Goal: Check status: Check status

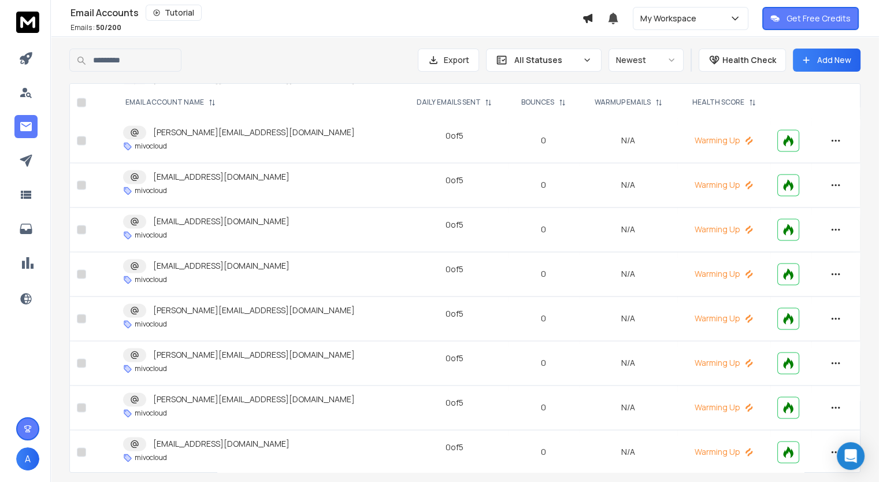
scroll to position [1895, 0]
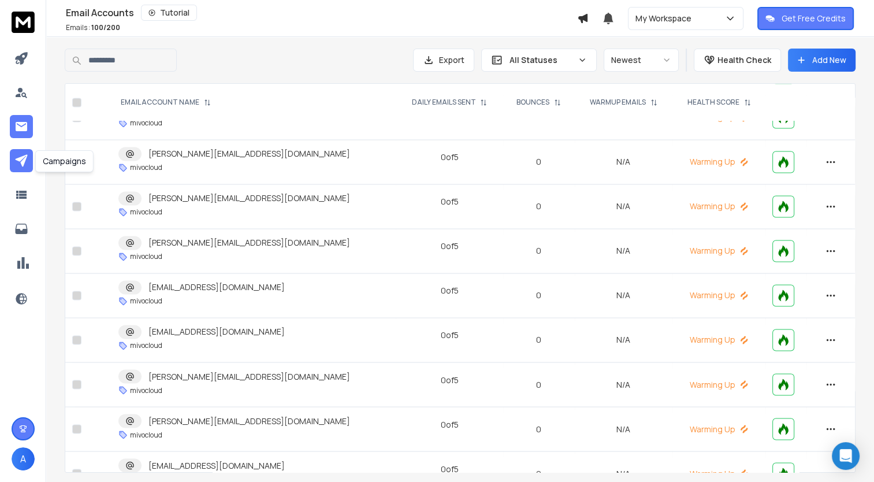
click at [23, 162] on icon at bounding box center [21, 161] width 12 height 12
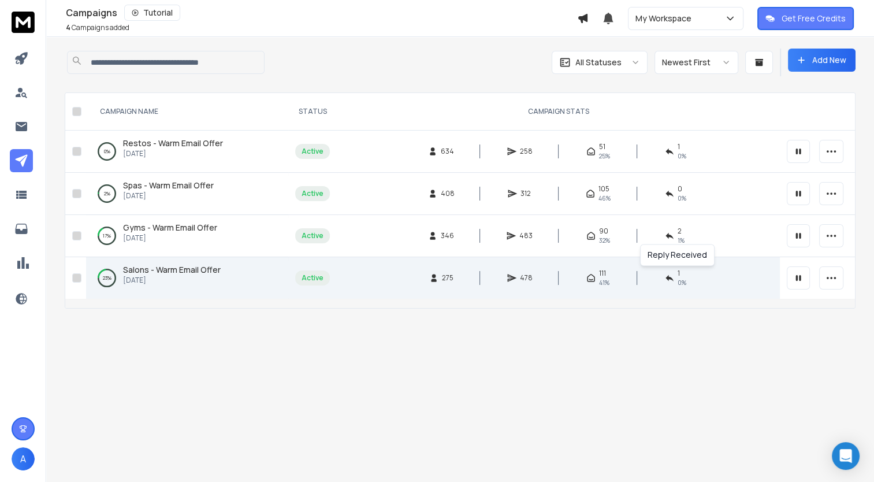
click at [678, 276] on span "1" at bounding box center [679, 273] width 2 height 9
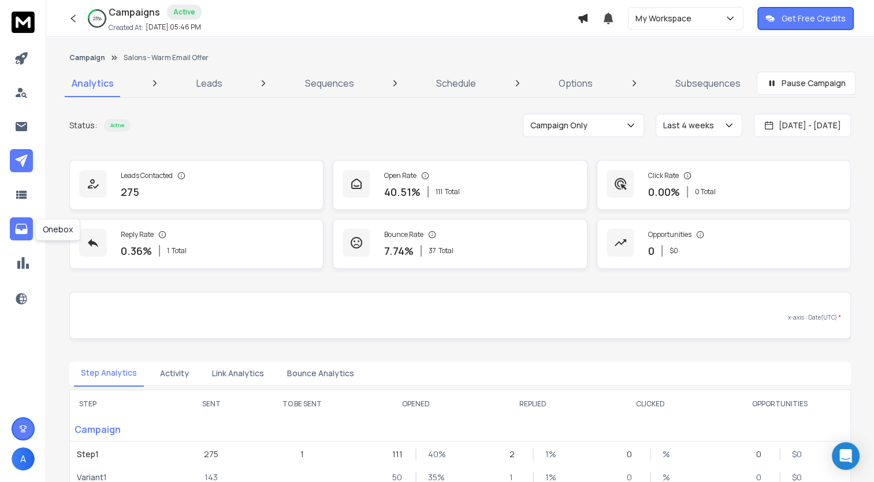
click at [20, 237] on link at bounding box center [21, 228] width 23 height 23
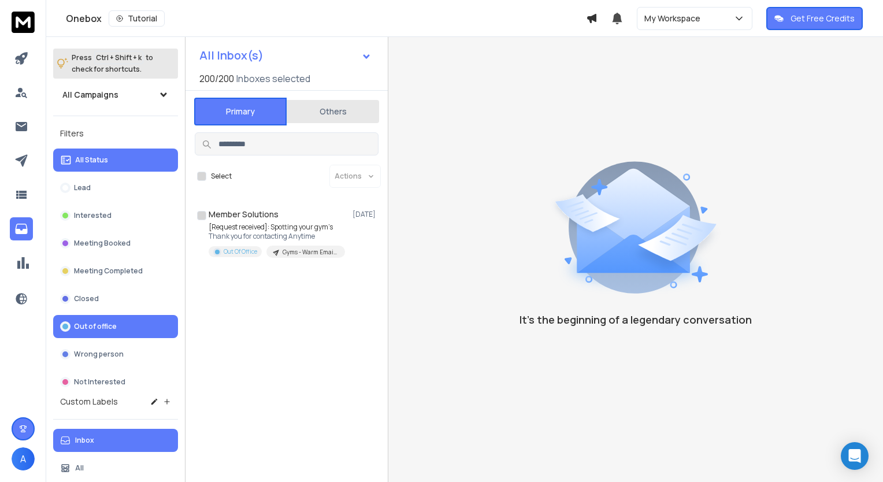
click at [117, 328] on button "Out of office" at bounding box center [115, 326] width 125 height 23
click at [90, 164] on p "All Status" at bounding box center [91, 159] width 33 height 9
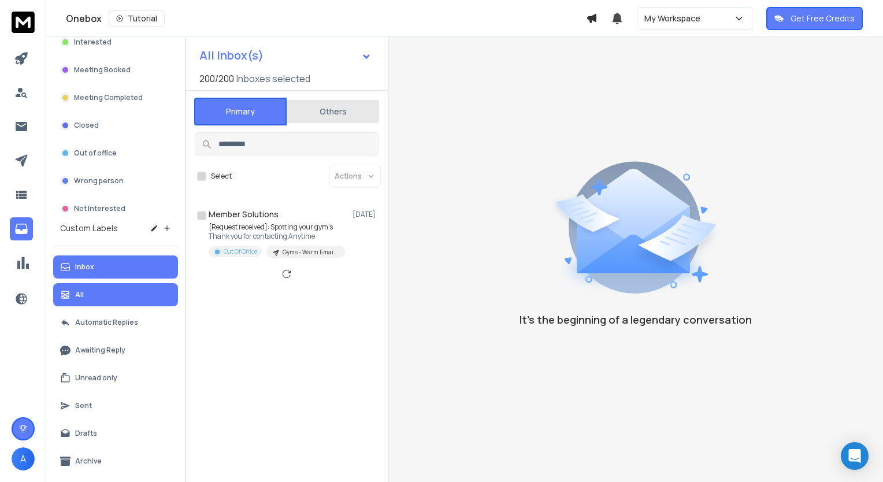
click at [83, 290] on p "All" at bounding box center [79, 294] width 9 height 9
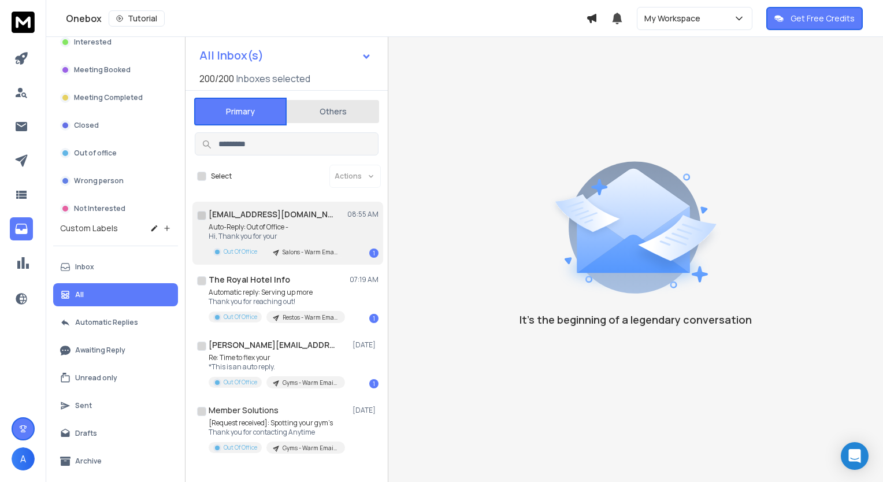
click at [263, 227] on p "Auto-Reply: Out of Office -" at bounding box center [277, 226] width 136 height 9
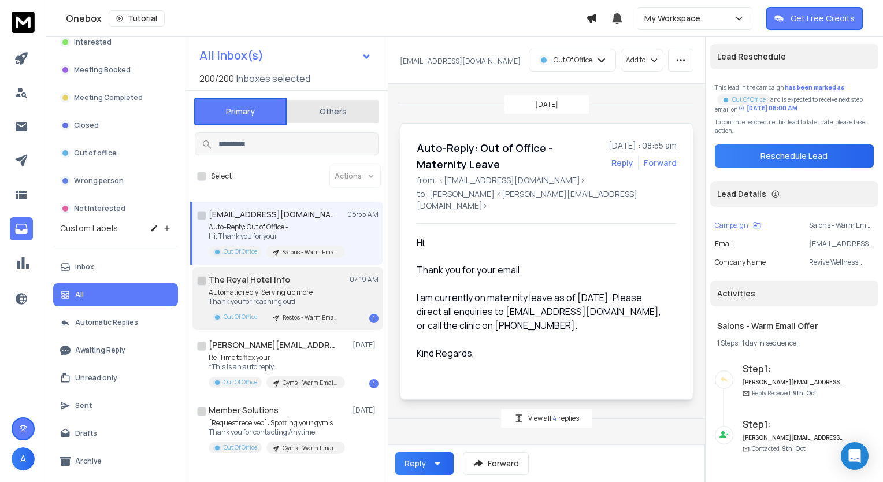
click at [265, 296] on p "Automatic reply: Serving up more" at bounding box center [277, 292] width 136 height 9
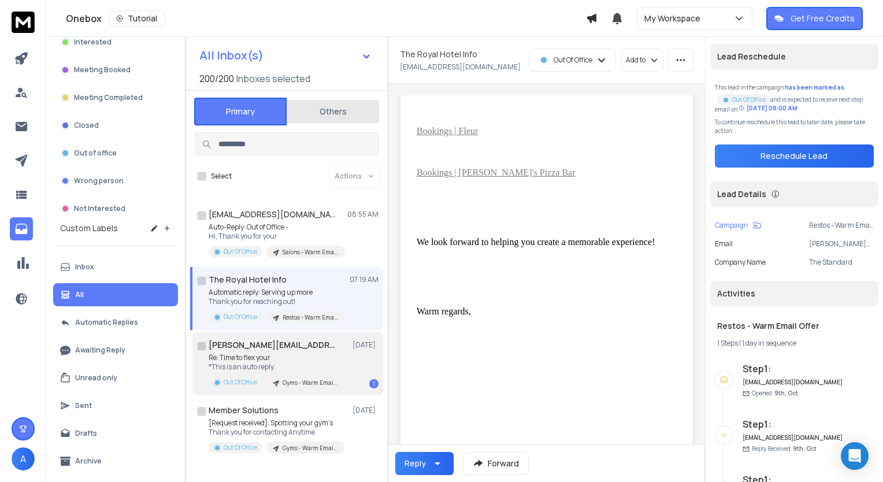
scroll to position [476, 0]
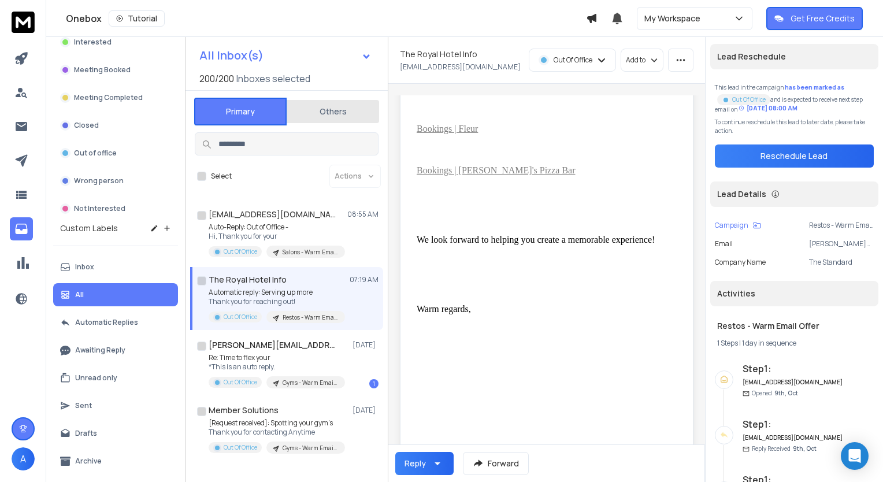
click at [263, 301] on p "Thank you for reaching out!" at bounding box center [277, 301] width 136 height 9
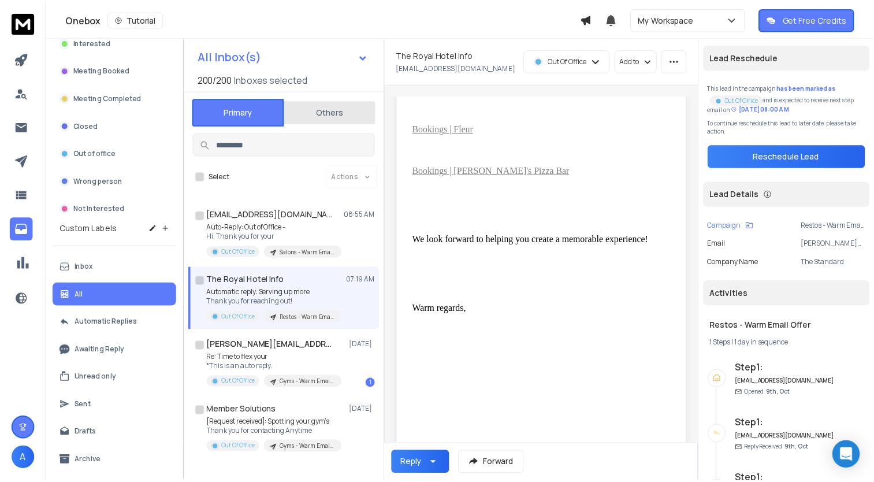
scroll to position [742, 0]
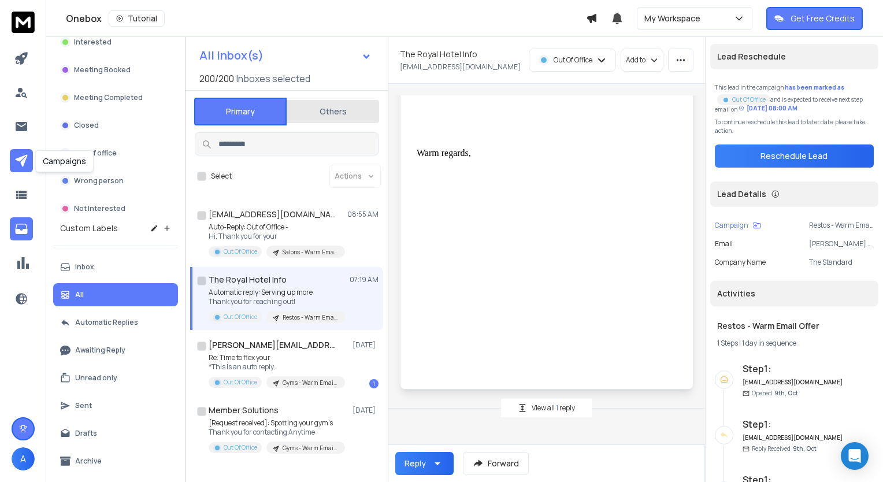
click at [23, 161] on icon at bounding box center [21, 161] width 12 height 12
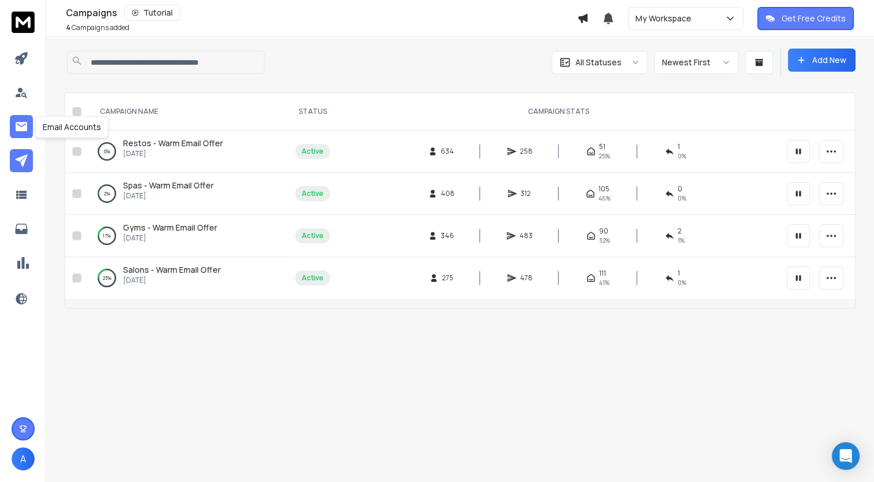
click at [22, 123] on icon at bounding box center [22, 126] width 12 height 9
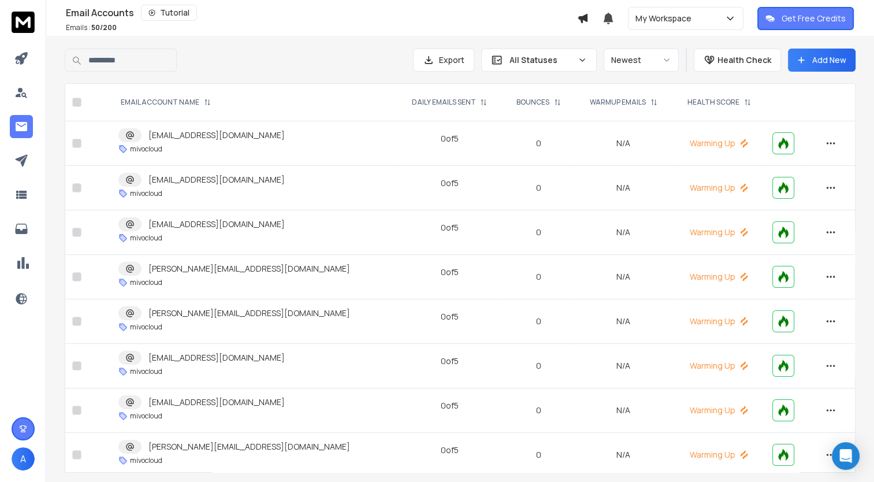
click at [429, 102] on div "DAILY EMAILS SENT" at bounding box center [449, 102] width 88 height 9
click at [545, 61] on p "All Statuses" at bounding box center [542, 60] width 64 height 12
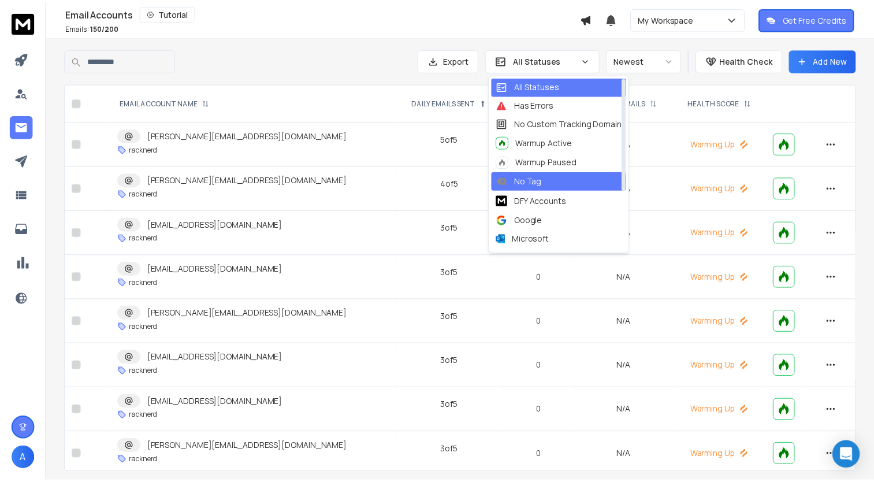
scroll to position [90, 0]
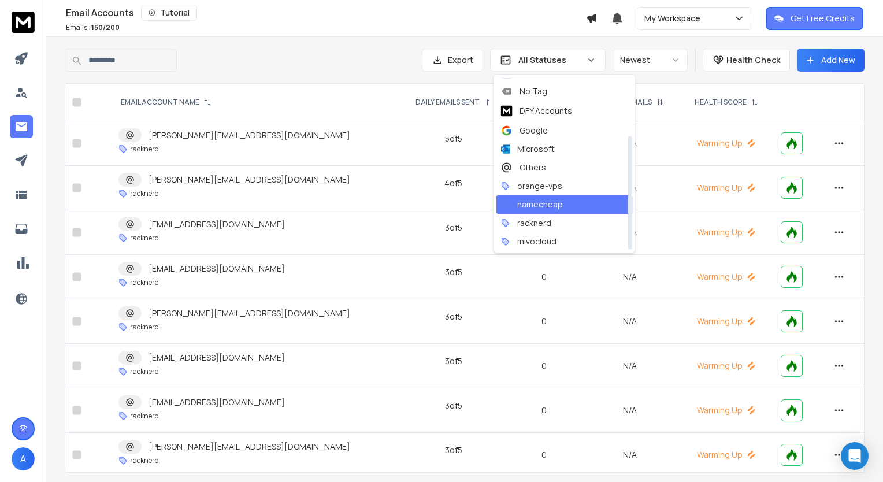
click at [530, 206] on div "namecheap" at bounding box center [532, 205] width 62 height 12
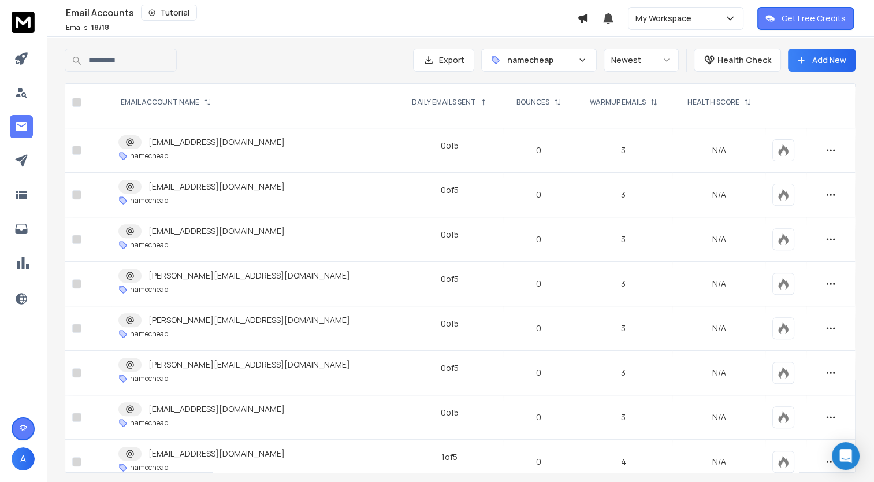
scroll to position [456, 0]
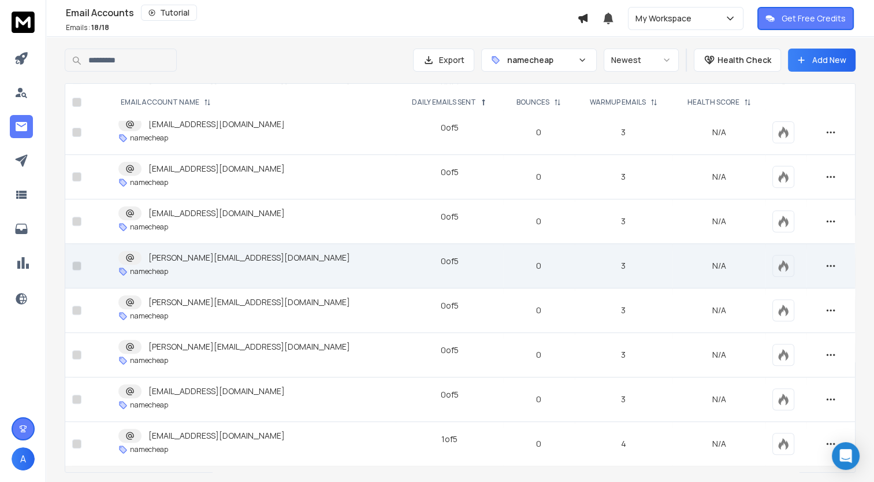
click at [582, 270] on td "3" at bounding box center [624, 266] width 98 height 44
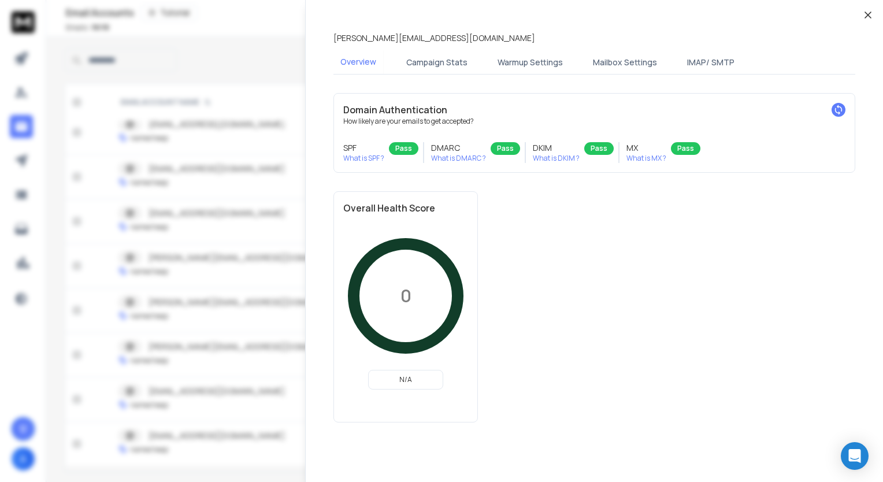
click at [866, 16] on icon "button" at bounding box center [868, 15] width 6 height 6
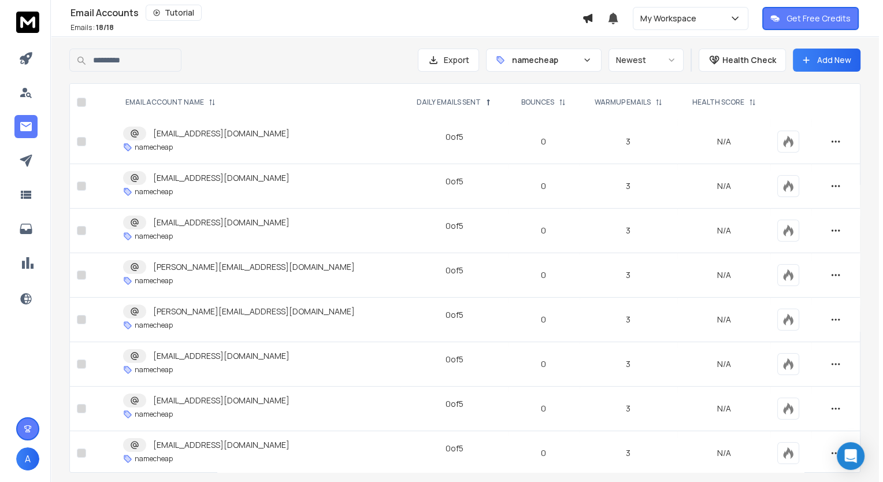
scroll to position [0, 0]
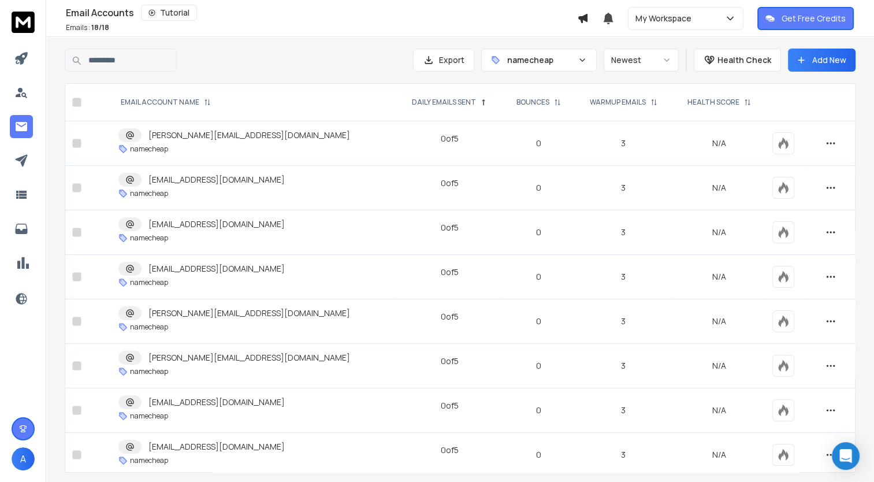
click at [533, 65] on p "namecheap" at bounding box center [540, 60] width 66 height 12
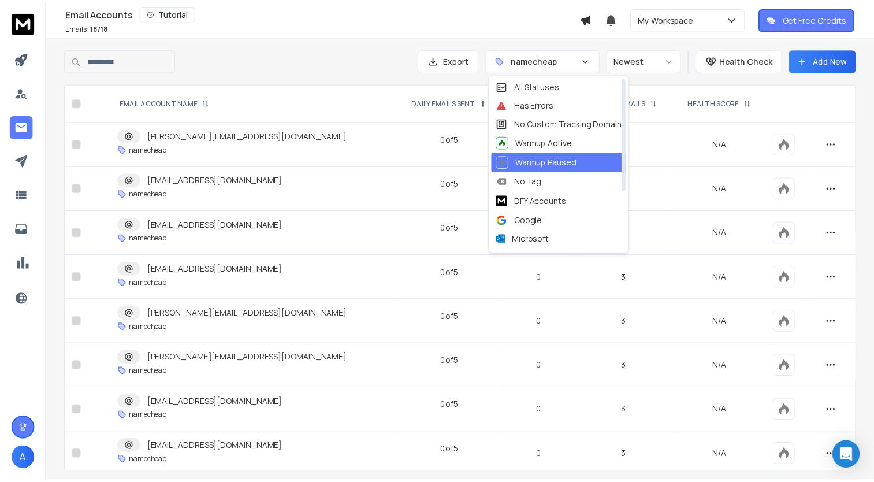
scroll to position [90, 0]
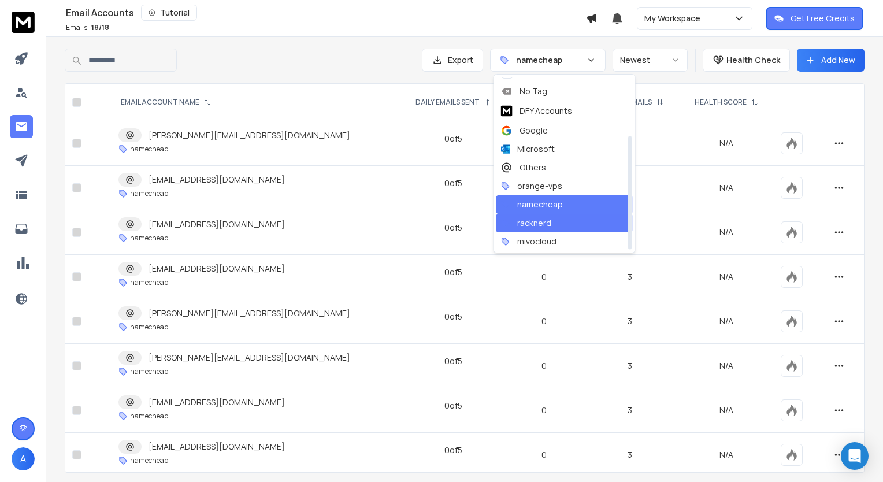
click at [526, 225] on div "racknerd" at bounding box center [526, 223] width 50 height 12
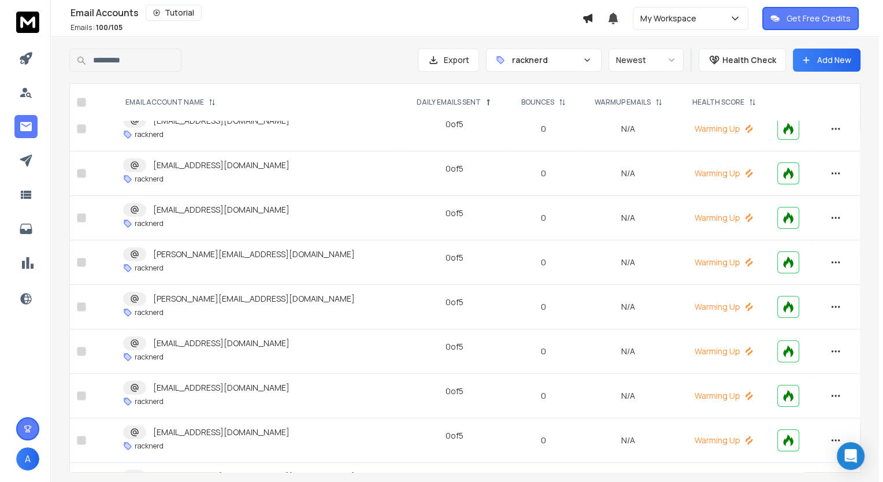
scroll to position [4113, 0]
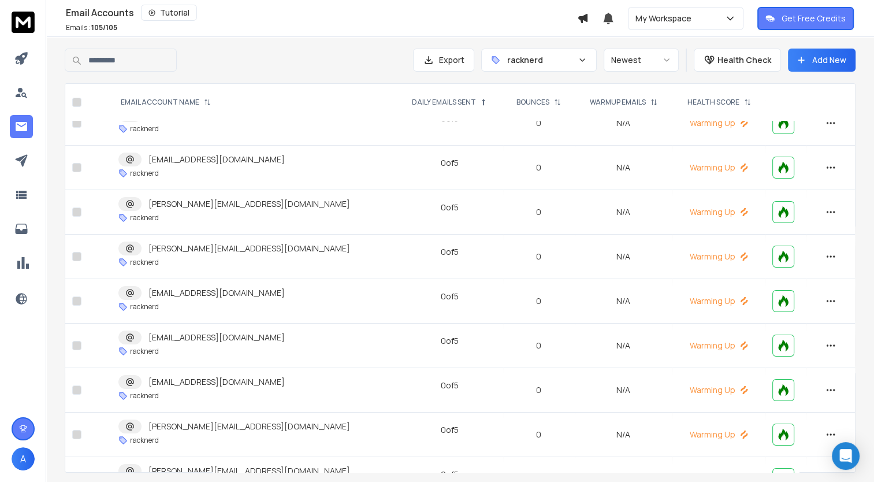
click at [523, 64] on p "racknerd" at bounding box center [540, 60] width 66 height 12
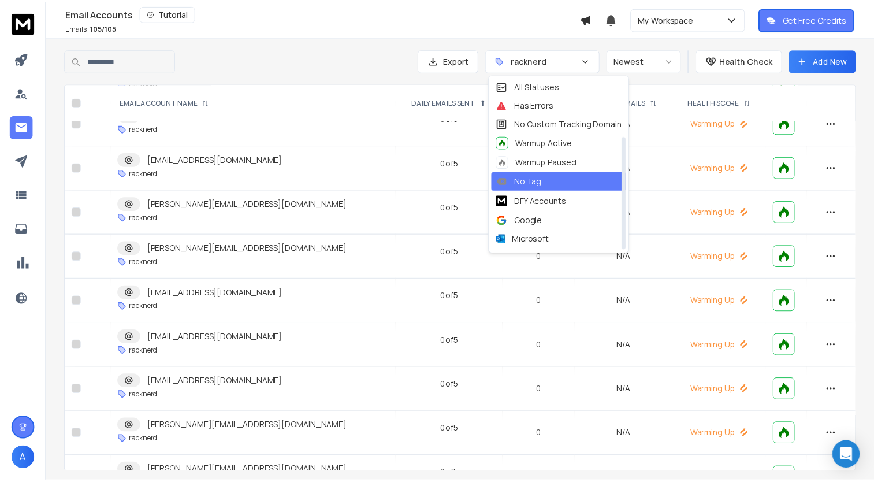
scroll to position [90, 0]
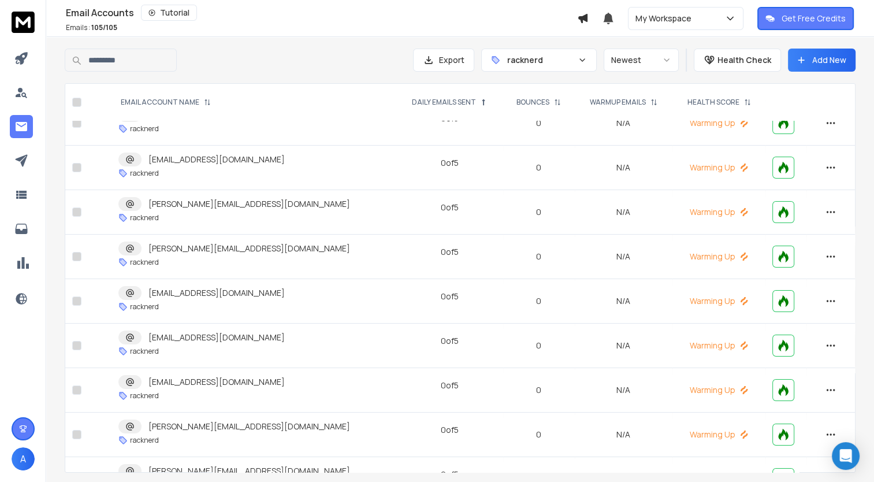
click at [393, 65] on div at bounding box center [235, 60] width 341 height 23
click at [21, 161] on icon at bounding box center [21, 161] width 14 height 14
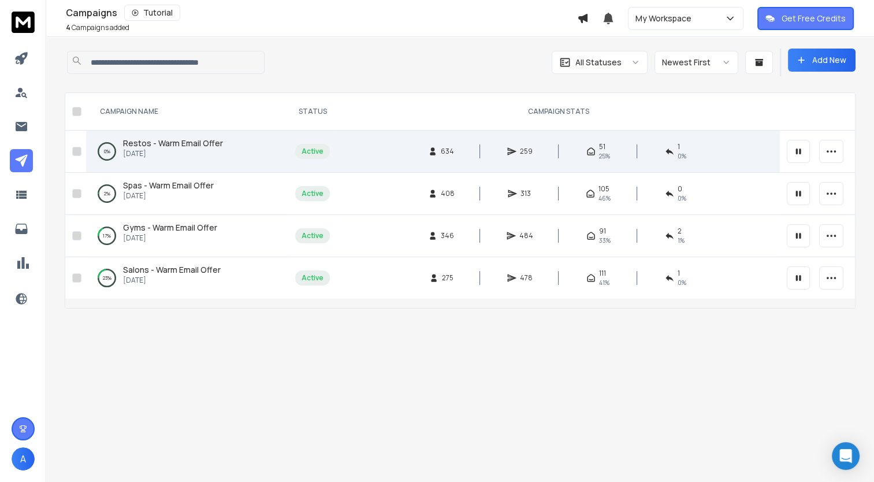
click at [374, 155] on div "634 259 51 25 % 1 0 %" at bounding box center [558, 151] width 429 height 18
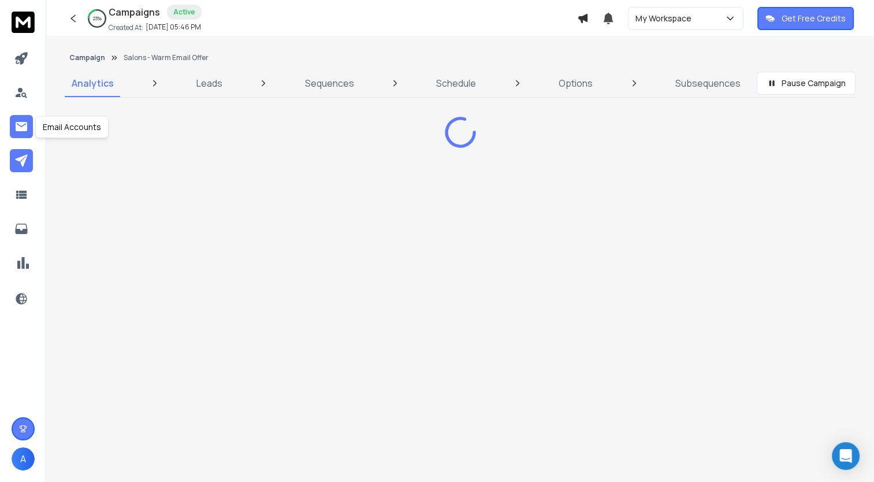
click at [21, 124] on icon at bounding box center [22, 126] width 12 height 9
